Goal: Communication & Community: Answer question/provide support

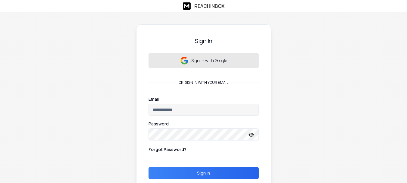
click at [167, 64] on button "Sign in with Google" at bounding box center [203, 60] width 110 height 15
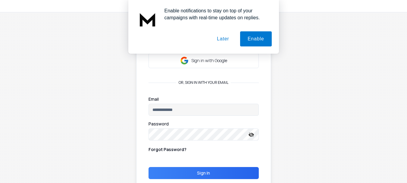
click at [215, 39] on button "Later" at bounding box center [222, 38] width 27 height 15
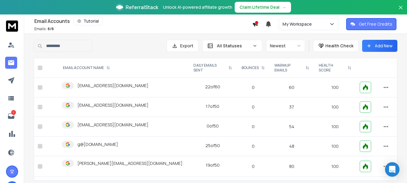
click at [403, 2] on div "ReferralStack Unlock AI-powered affiliate growth Lifetime Deals available! Clai…" at bounding box center [203, 7] width 407 height 14
click at [400, 8] on icon "Close banner" at bounding box center [401, 8] width 4 height 4
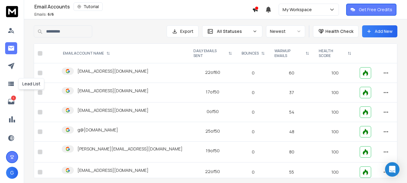
click at [13, 94] on div "1" at bounding box center [12, 85] width 14 height 122
click at [13, 98] on p "1" at bounding box center [13, 97] width 5 height 5
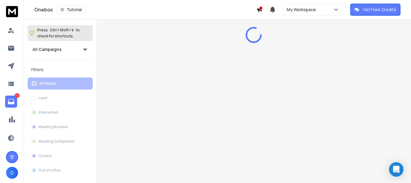
scroll to position [163, 0]
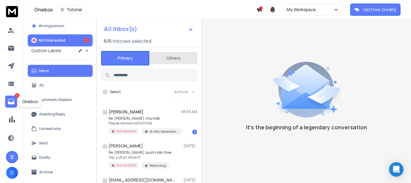
click at [75, 36] on button "Not Interested 1" at bounding box center [60, 40] width 65 height 12
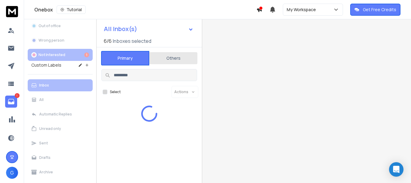
scroll to position [149, 0]
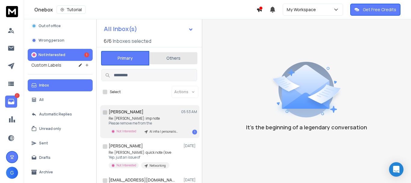
click at [127, 119] on p "Re: Tim: imp note" at bounding box center [145, 118] width 72 height 5
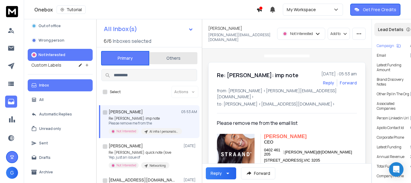
scroll to position [77, 0]
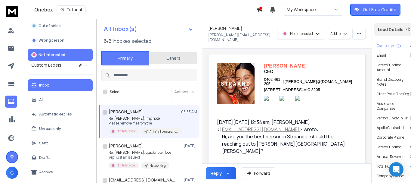
click at [221, 167] on div "Reply Forward" at bounding box center [286, 173] width 169 height 20
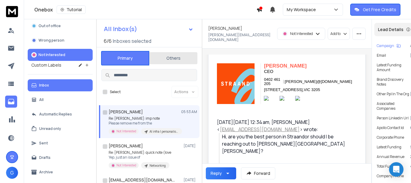
click at [219, 170] on div "Reply" at bounding box center [221, 172] width 21 height 7
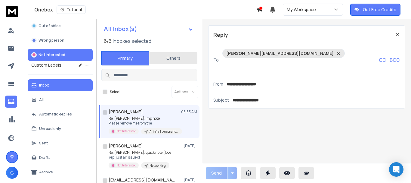
scroll to position [0, 0]
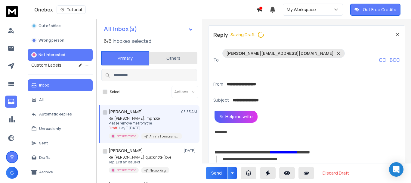
click at [208, 126] on div "**********" at bounding box center [306, 137] width 209 height 236
click at [218, 129] on div "********" at bounding box center [304, 132] width 178 height 7
click at [247, 127] on div "**********" at bounding box center [307, 143] width 196 height 40
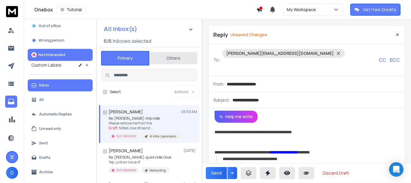
click at [210, 173] on button "Send" at bounding box center [216, 173] width 21 height 12
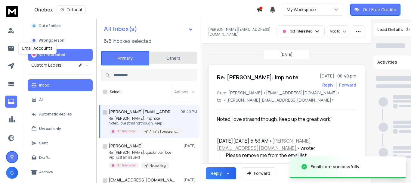
scroll to position [153, 0]
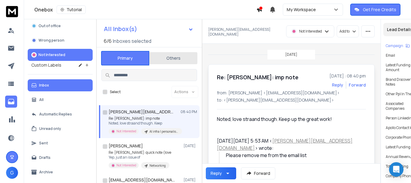
click at [238, 100] on p "to: <tim@straand.com.au>" at bounding box center [291, 100] width 149 height 6
drag, startPoint x: 237, startPoint y: 100, endPoint x: 267, endPoint y: 101, distance: 30.4
click at [267, 101] on p "to: <tim@straand.com.au>" at bounding box center [291, 100] width 149 height 6
copy p "straand.com.au"
